Goal: Task Accomplishment & Management: Use online tool/utility

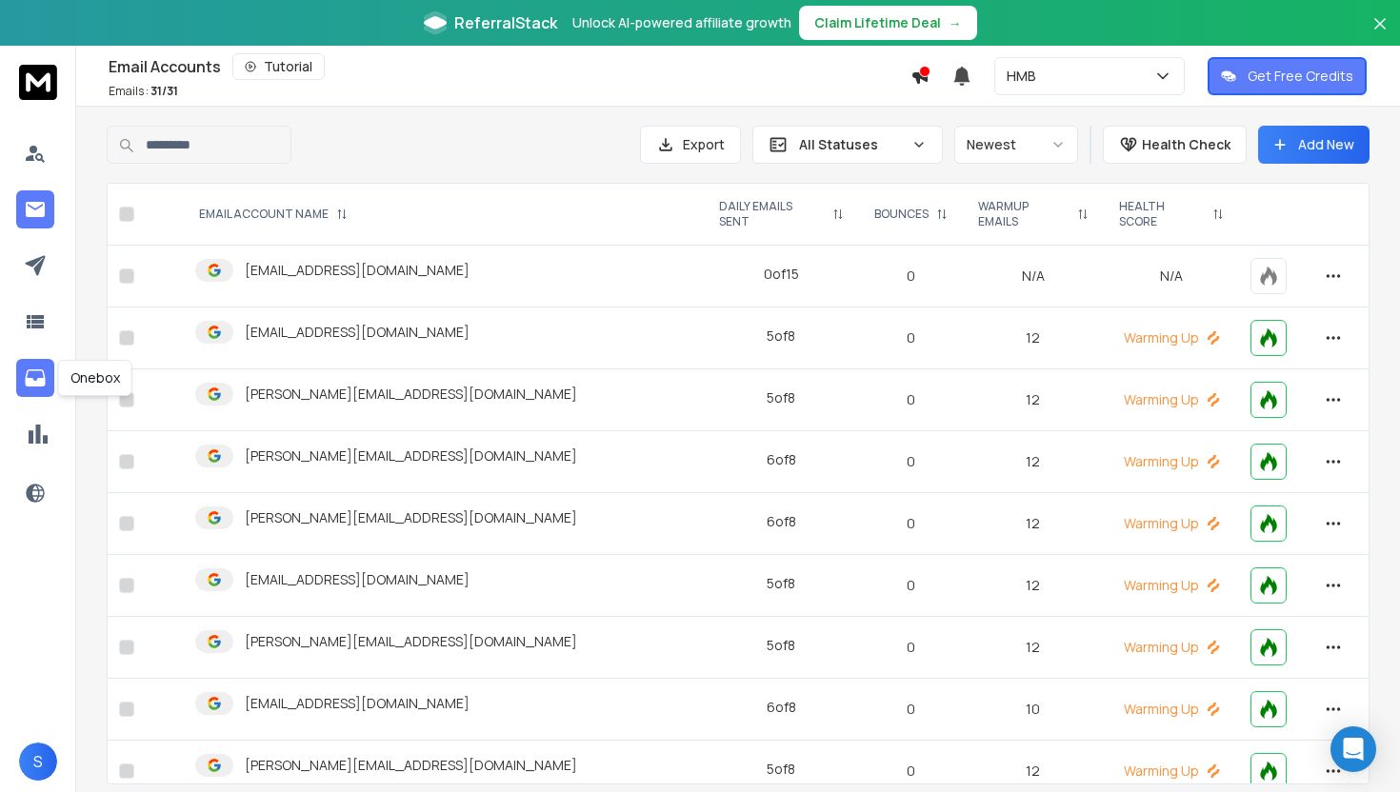
click at [27, 375] on icon at bounding box center [35, 378] width 23 height 23
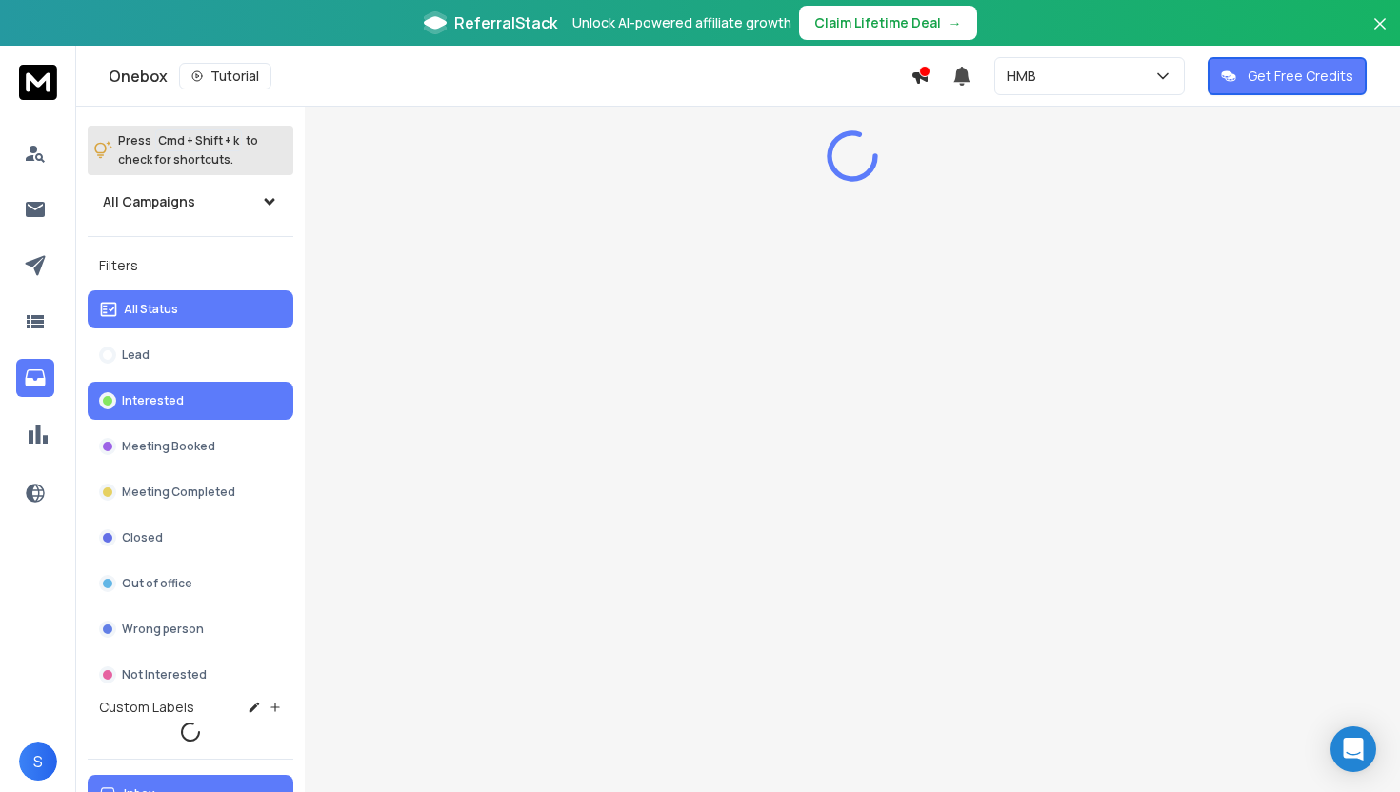
click at [199, 403] on button "Interested" at bounding box center [191, 401] width 206 height 38
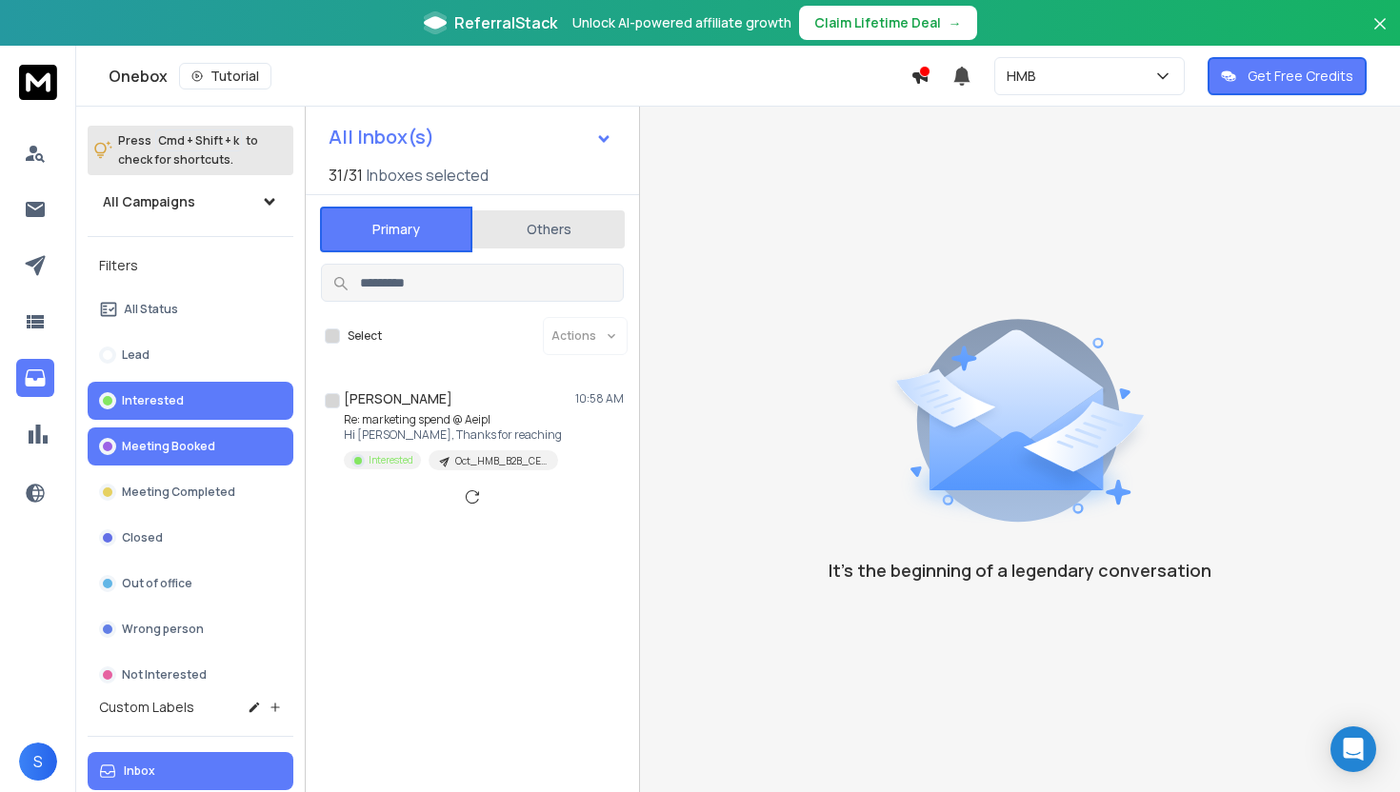
click at [162, 446] on p "Meeting Booked" at bounding box center [168, 446] width 93 height 15
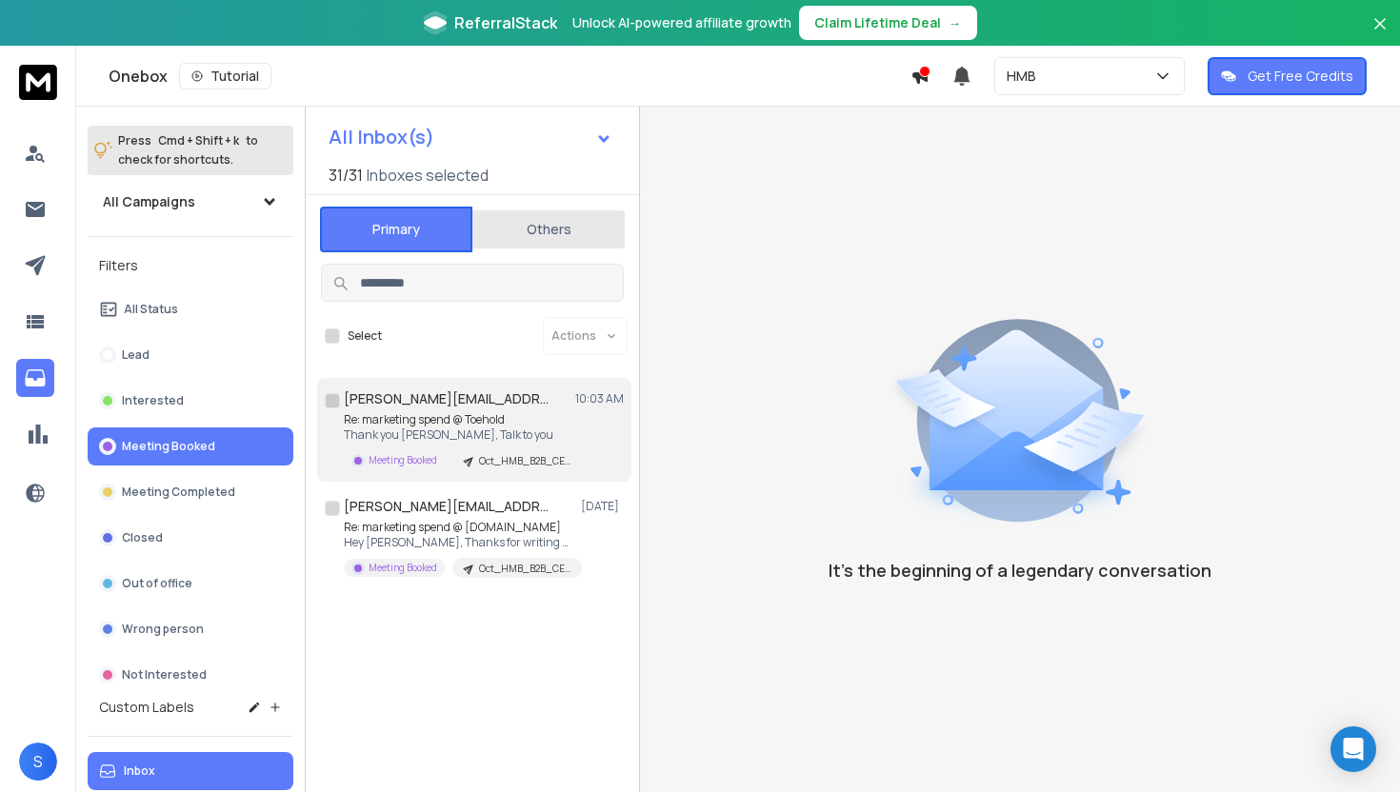
click at [433, 408] on h1 "[PERSON_NAME][EMAIL_ADDRESS][DOMAIN_NAME]" at bounding box center [449, 399] width 210 height 19
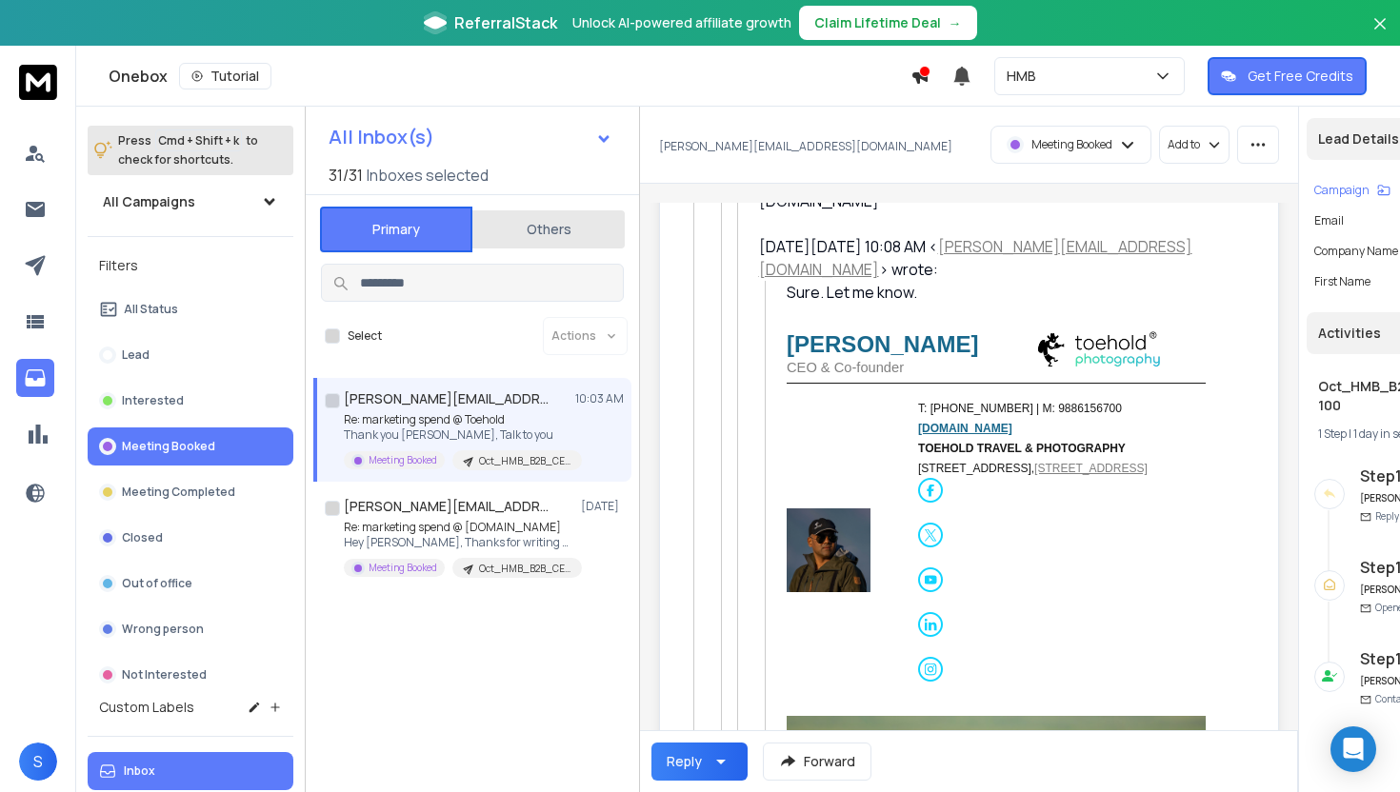
scroll to position [1369, 0]
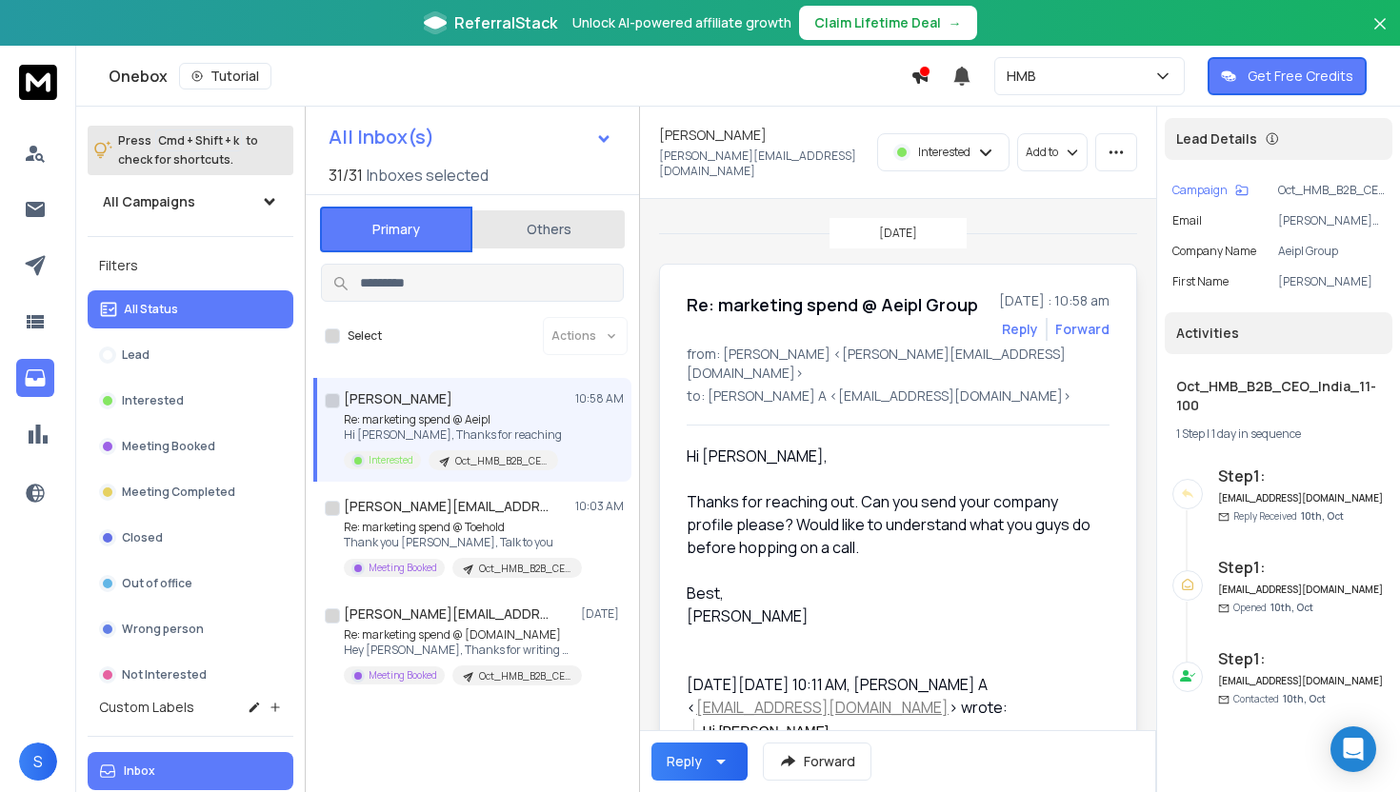
scroll to position [64, 0]
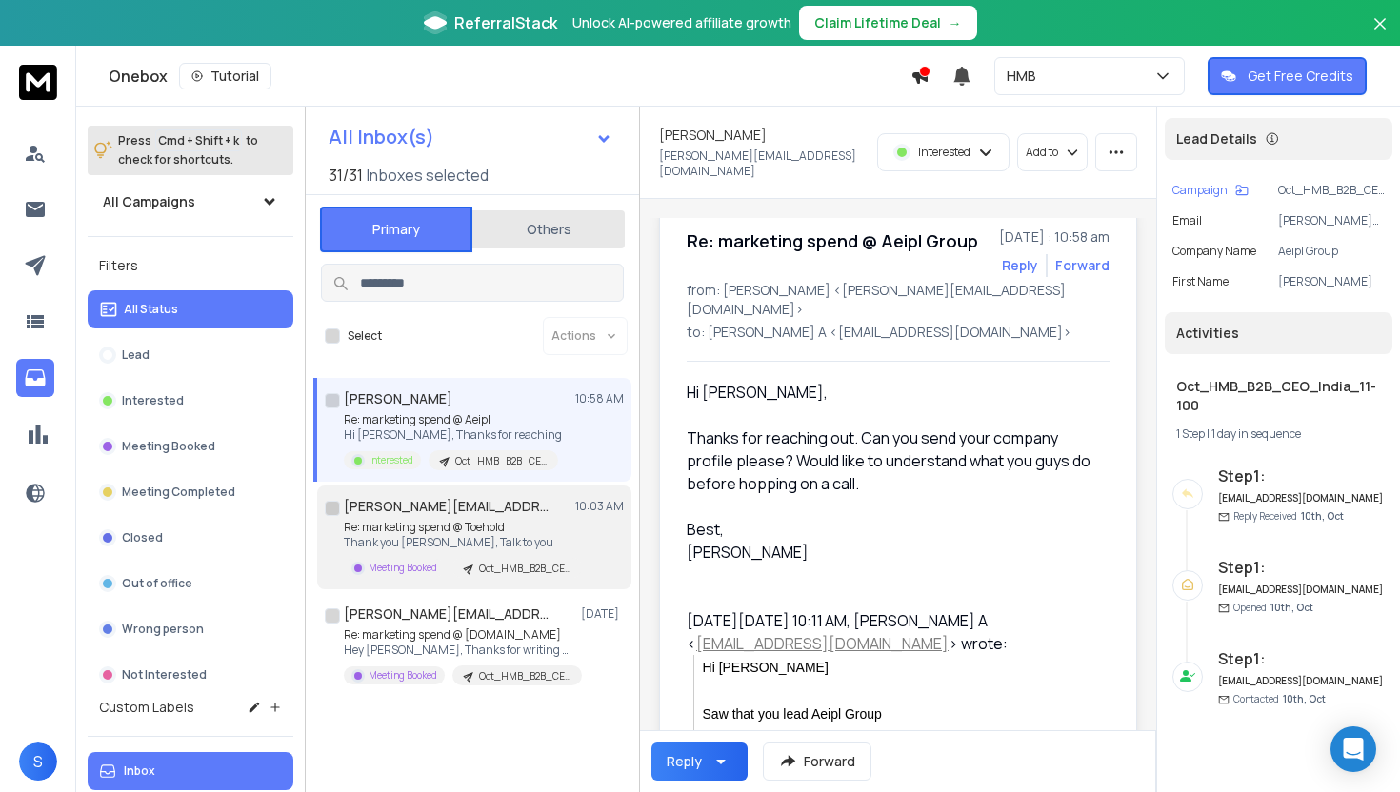
click at [421, 520] on p "Re: marketing spend @ Toehold" at bounding box center [458, 527] width 229 height 15
